Goal: Task Accomplishment & Management: Use online tool/utility

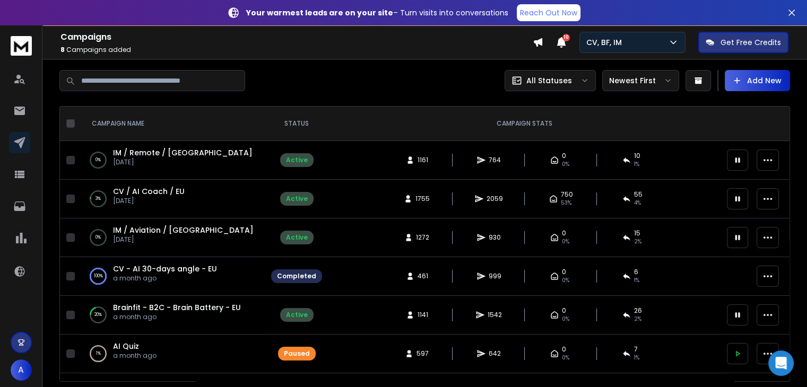
click at [609, 45] on p "CV, BF, IM" at bounding box center [606, 42] width 40 height 11
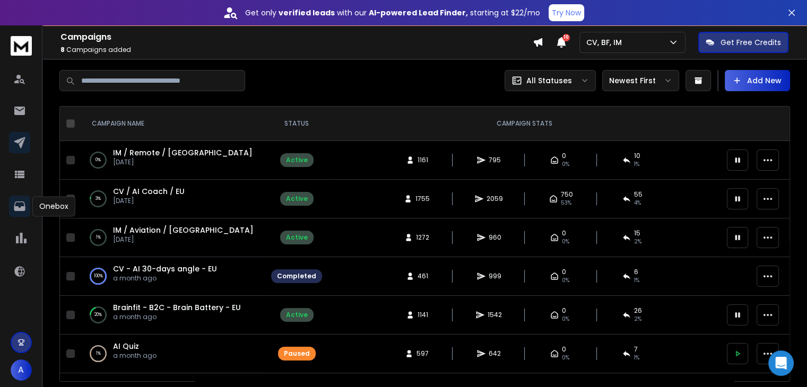
click at [23, 204] on icon at bounding box center [19, 206] width 13 height 13
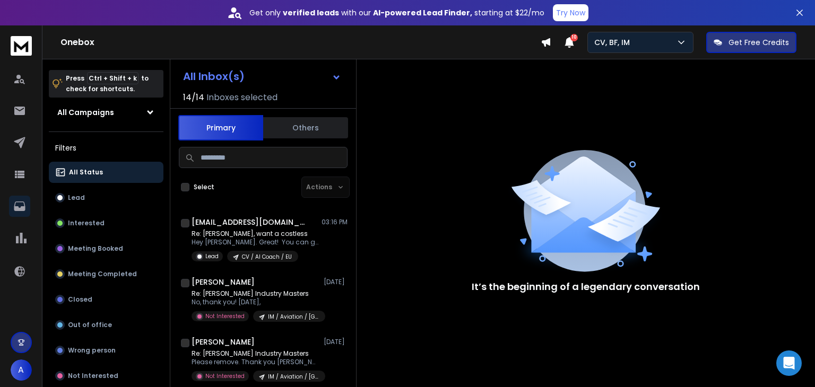
click at [636, 39] on div "CV, BF, IM" at bounding box center [640, 42] width 92 height 11
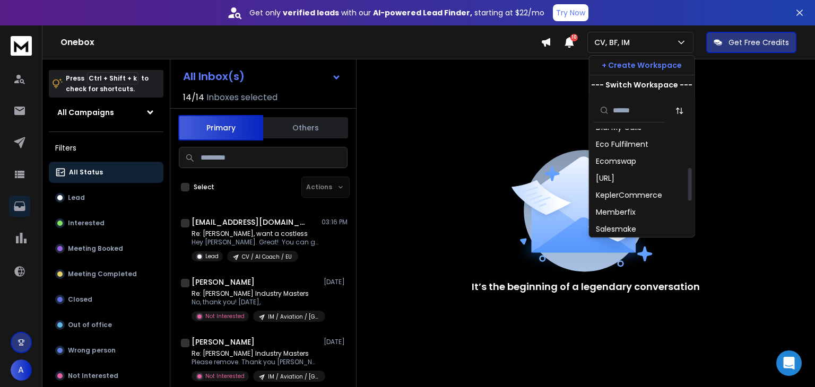
scroll to position [142, 0]
drag, startPoint x: 691, startPoint y: 143, endPoint x: 690, endPoint y: 187, distance: 44.6
click at [690, 187] on div at bounding box center [690, 184] width 4 height 33
click at [659, 213] on div "Salesmake" at bounding box center [642, 215] width 101 height 17
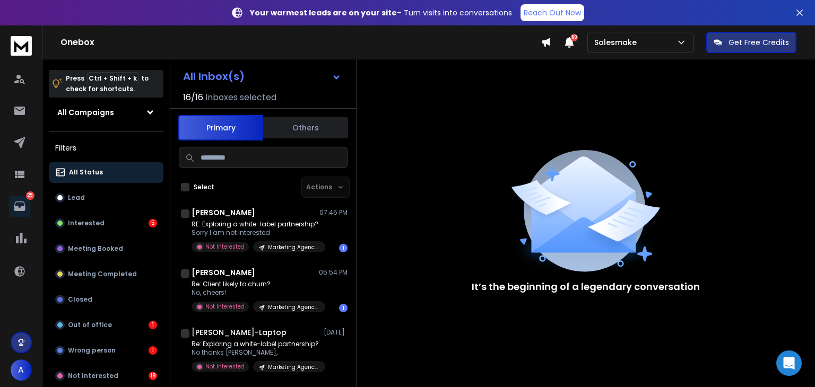
scroll to position [134, 0]
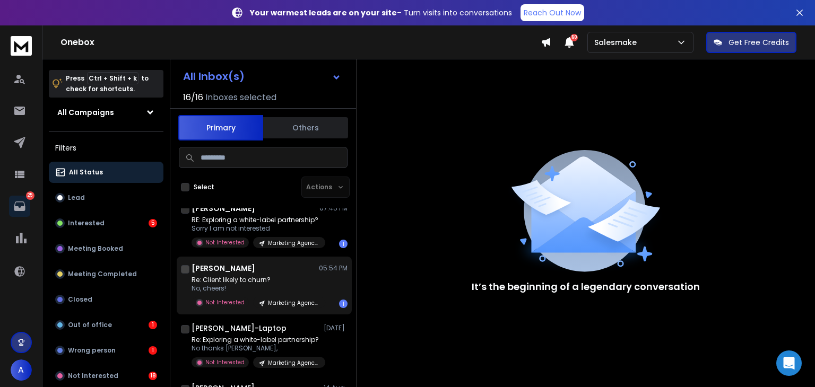
click at [299, 269] on div "Ted Twenter 05:54 PM" at bounding box center [270, 268] width 156 height 11
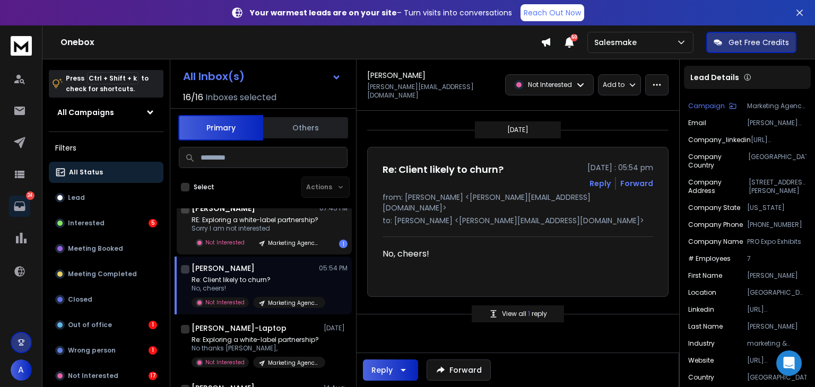
click at [298, 216] on p "RE: Exploring a white-label partnership?" at bounding box center [255, 220] width 127 height 8
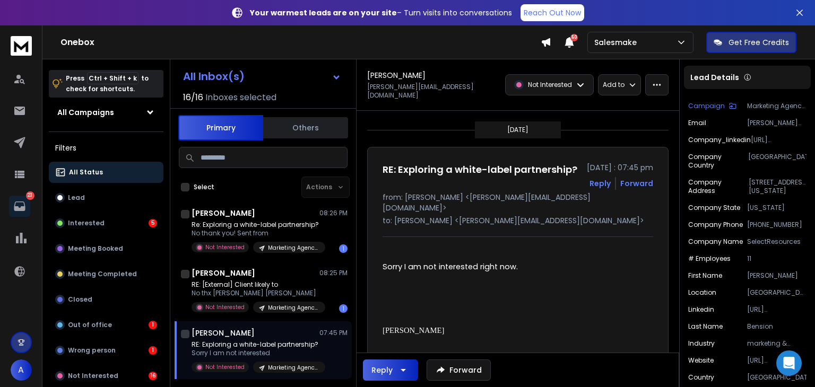
scroll to position [37, 0]
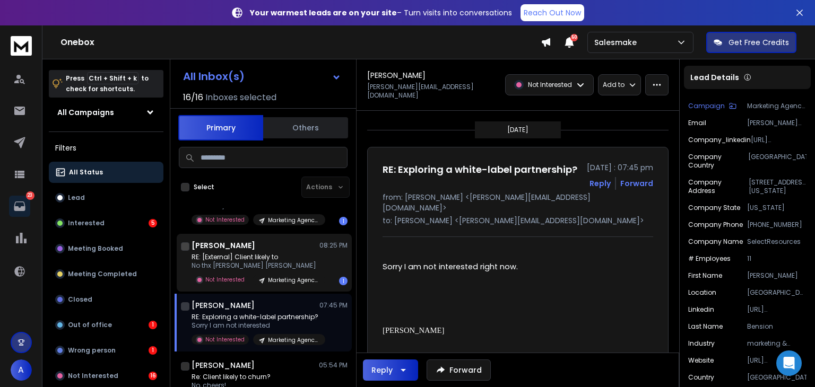
click at [269, 241] on div "Marcia Wasser 08:25 PM" at bounding box center [270, 245] width 156 height 11
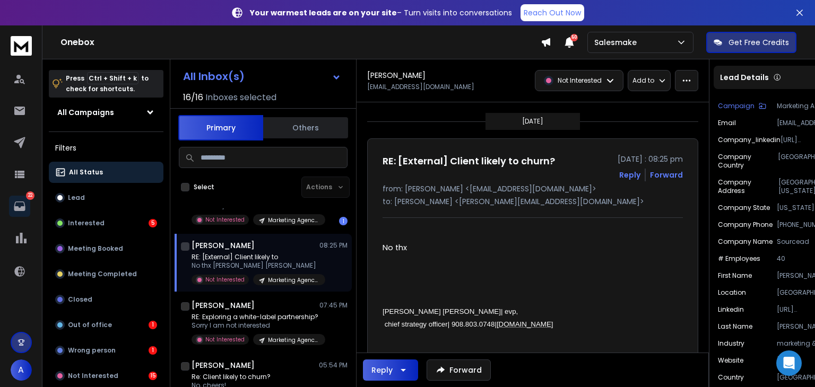
scroll to position [0, 0]
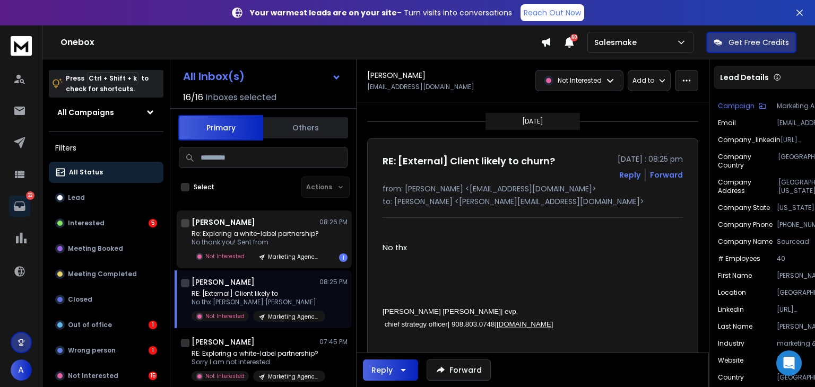
click at [310, 231] on p "Re: Exploring a white-label partnership?" at bounding box center [255, 234] width 127 height 8
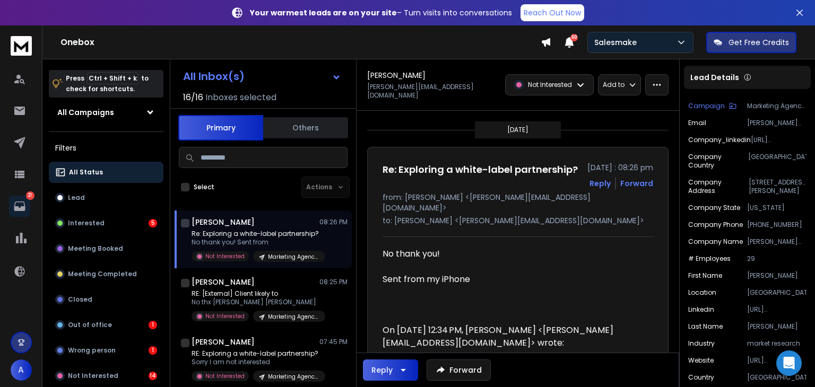
click at [622, 47] on p "Salesmake" at bounding box center [617, 42] width 47 height 11
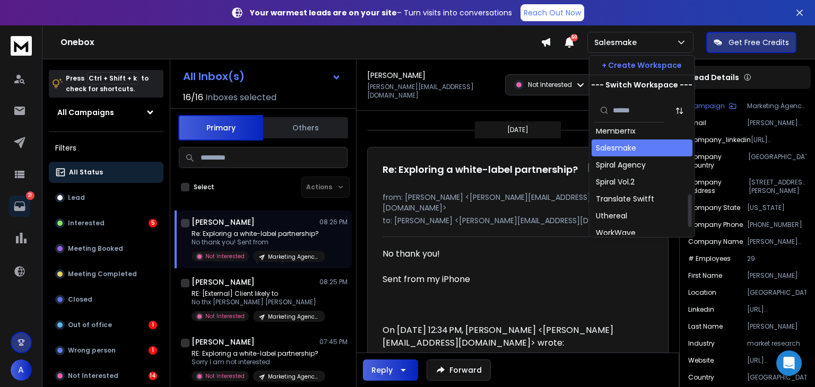
scroll to position [233, 0]
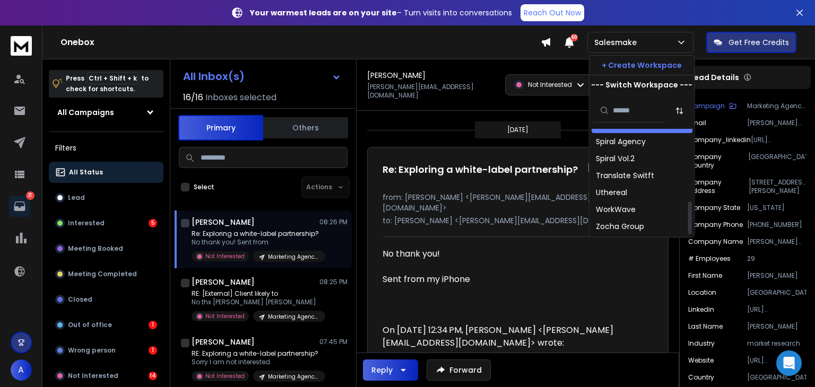
drag, startPoint x: 690, startPoint y: 145, endPoint x: 688, endPoint y: 224, distance: 79.6
click at [688, 224] on div at bounding box center [690, 218] width 4 height 33
click at [636, 213] on div "WorkWave" at bounding box center [642, 209] width 101 height 17
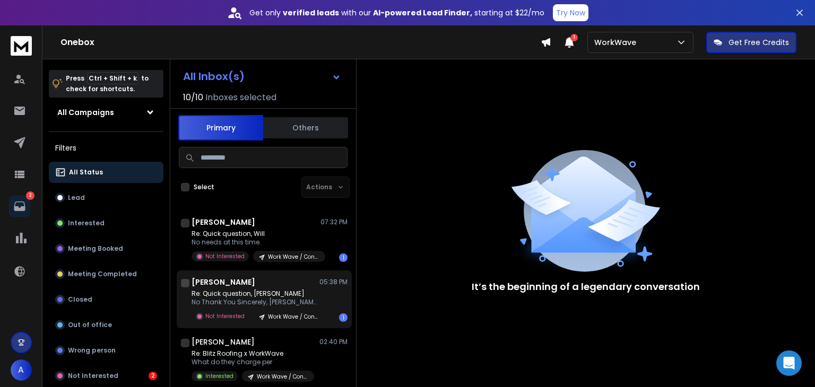
click at [297, 281] on div "[PERSON_NAME] 05:38 PM" at bounding box center [270, 282] width 156 height 11
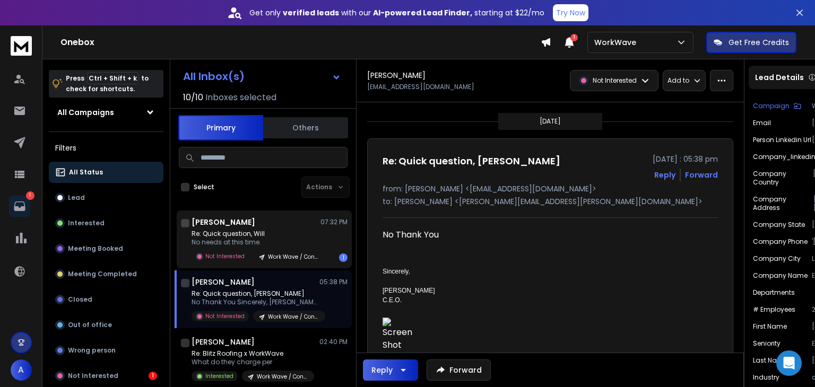
click at [287, 225] on div "[PERSON_NAME] 07:32 PM" at bounding box center [270, 222] width 156 height 11
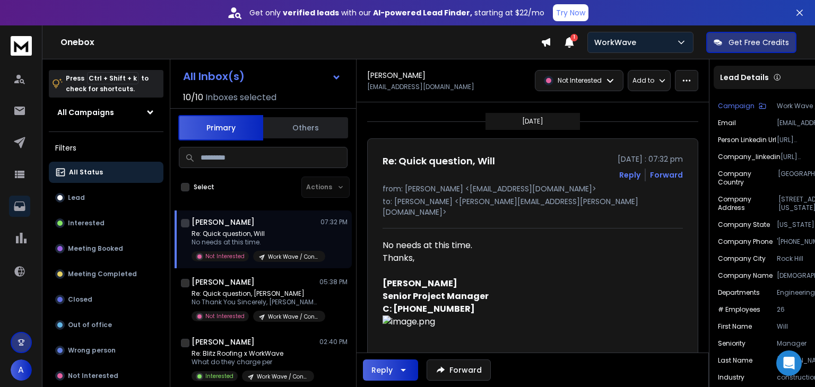
click at [630, 39] on p "WorkWave" at bounding box center [617, 42] width 46 height 11
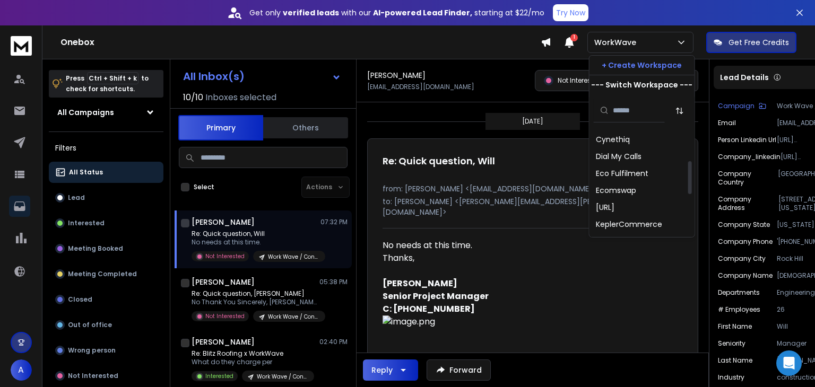
scroll to position [114, 0]
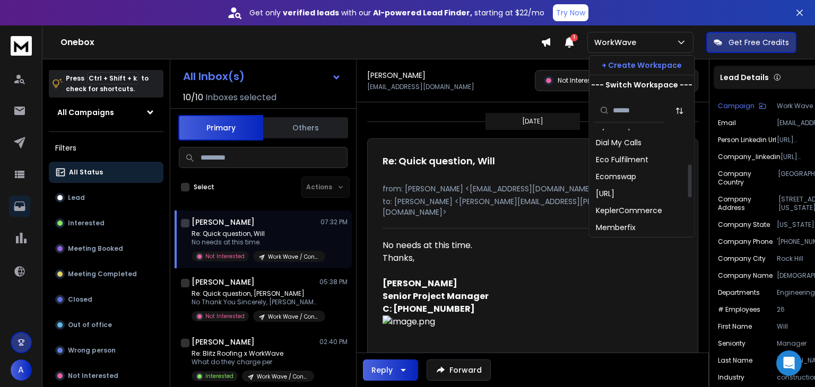
drag, startPoint x: 689, startPoint y: 149, endPoint x: 690, endPoint y: 184, distance: 35.0
click at [690, 184] on div at bounding box center [690, 180] width 4 height 33
click at [648, 159] on div "Eco Fulfilment" at bounding box center [642, 159] width 101 height 17
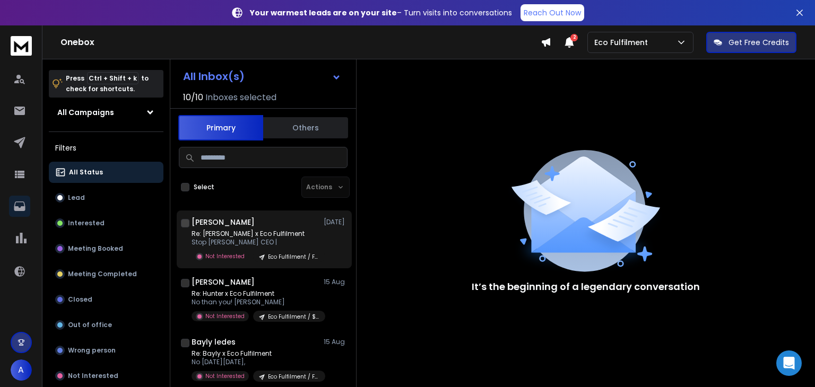
click at [306, 230] on p "Re: [PERSON_NAME] x Eco Fulfilment" at bounding box center [255, 234] width 127 height 8
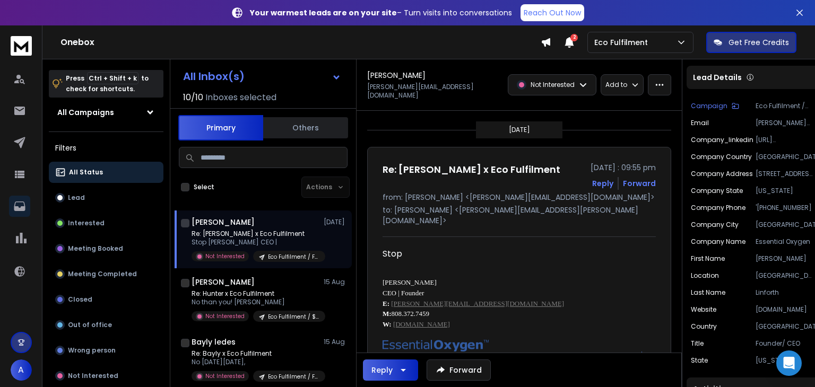
click at [15, 44] on img at bounding box center [21, 46] width 21 height 20
